Goal: Check status

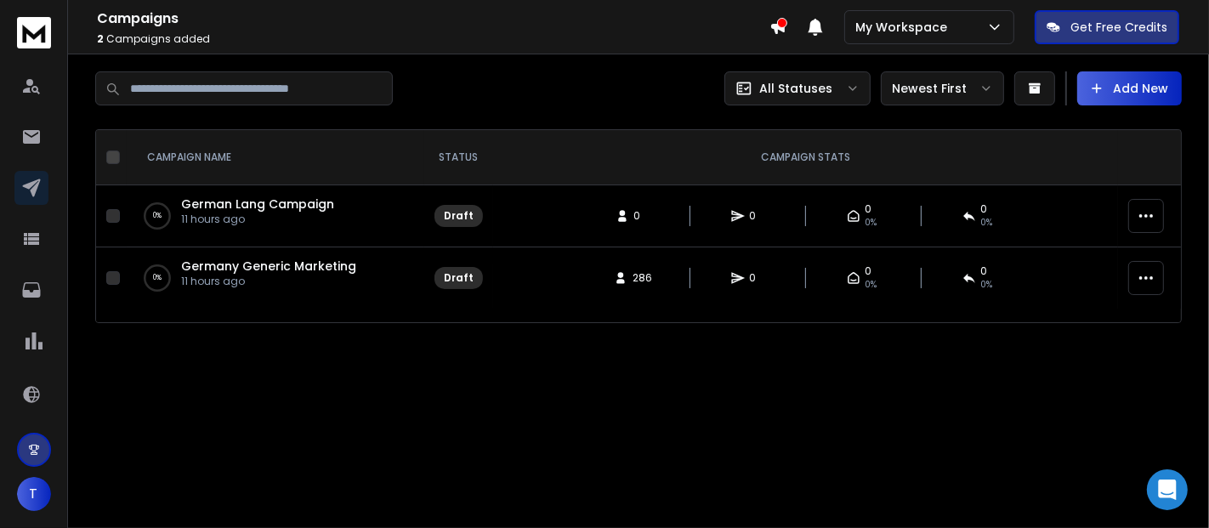
click at [333, 205] on div "0 % German Lang Campaign 11 hours ago" at bounding box center [276, 216] width 264 height 41
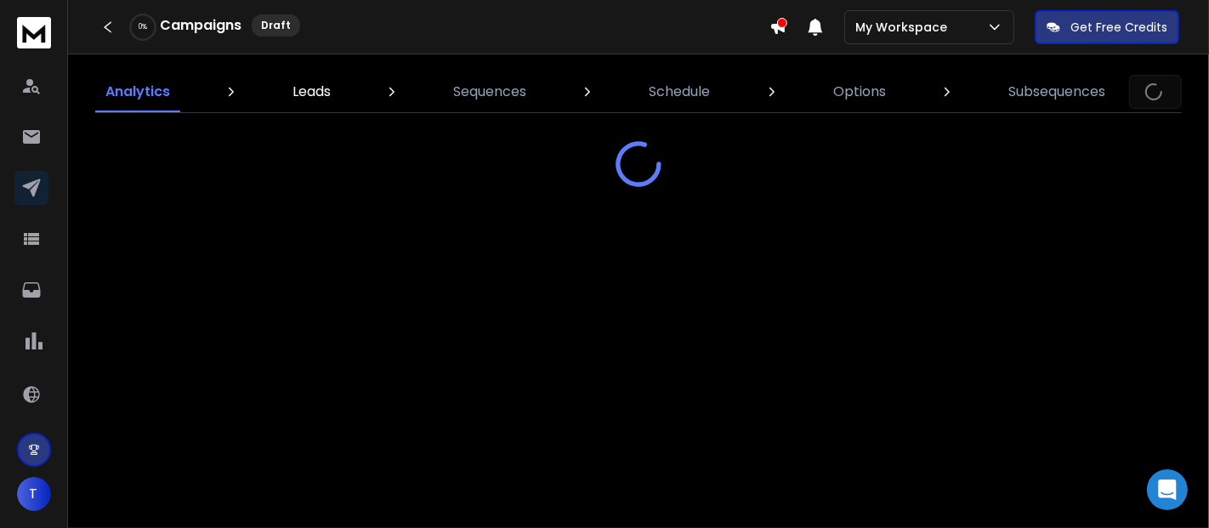
click at [324, 94] on p "Leads" at bounding box center [312, 92] width 38 height 20
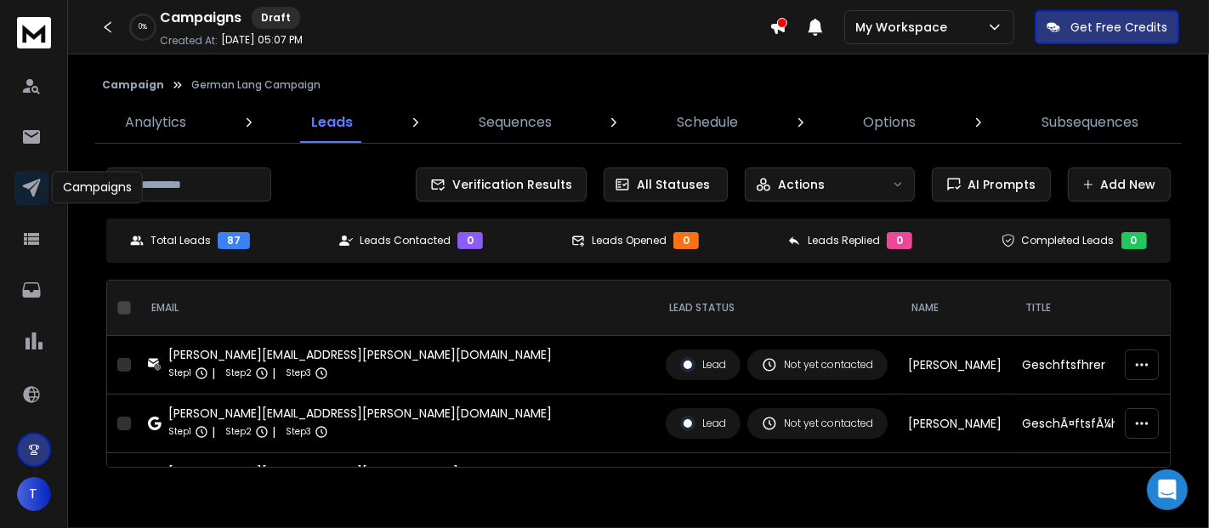
click at [19, 198] on link at bounding box center [31, 188] width 34 height 34
